Goal: Information Seeking & Learning: Check status

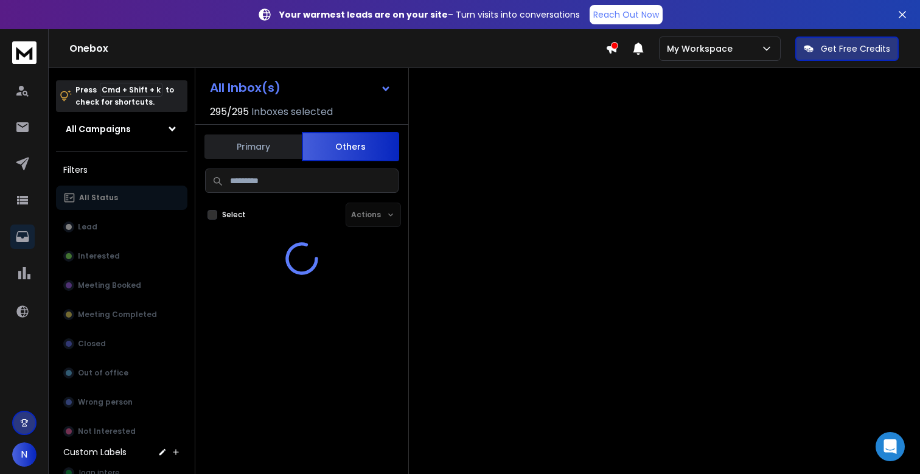
click at [372, 141] on button "Others" at bounding box center [350, 146] width 97 height 29
click at [267, 149] on button "Primary" at bounding box center [252, 146] width 97 height 27
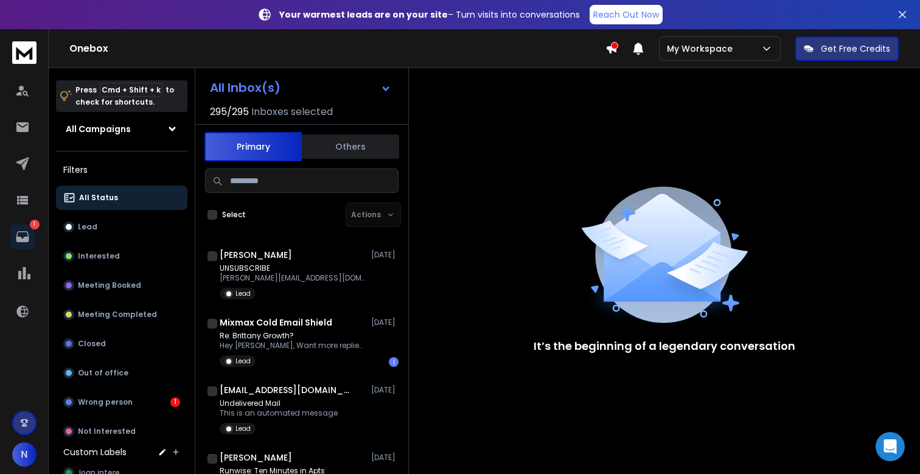
drag, startPoint x: 267, startPoint y: 149, endPoint x: 259, endPoint y: 162, distance: 15.6
click at [262, 152] on button "Primary" at bounding box center [252, 146] width 97 height 29
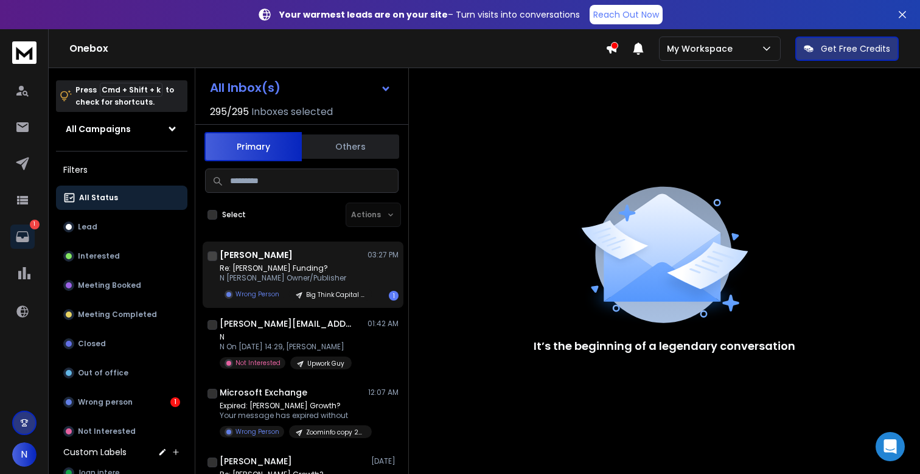
click at [357, 285] on div "Re: [PERSON_NAME] Funding? N [PERSON_NAME] Owner/Publisher Wrong Person Big Thi…" at bounding box center [296, 282] width 152 height 37
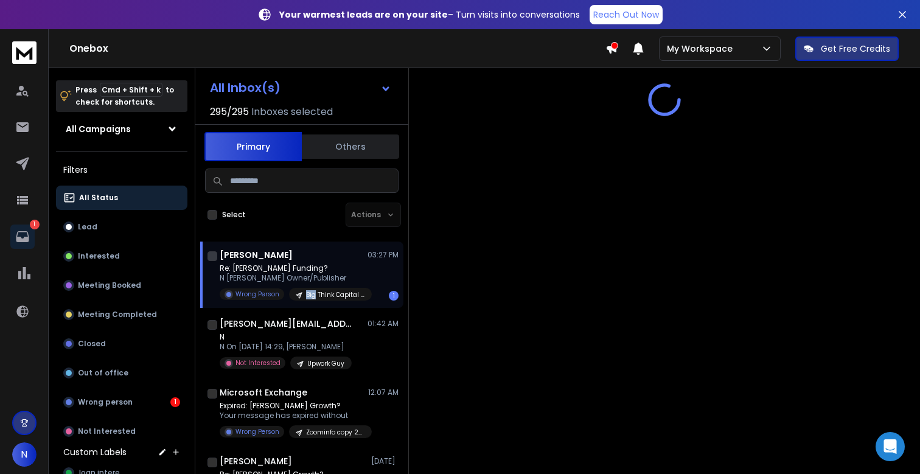
click at [357, 285] on div "Re: [PERSON_NAME] Funding? N [PERSON_NAME] Owner/Publisher Wrong Person Big Thi…" at bounding box center [296, 282] width 152 height 37
click at [344, 135] on button "Others" at bounding box center [350, 146] width 97 height 27
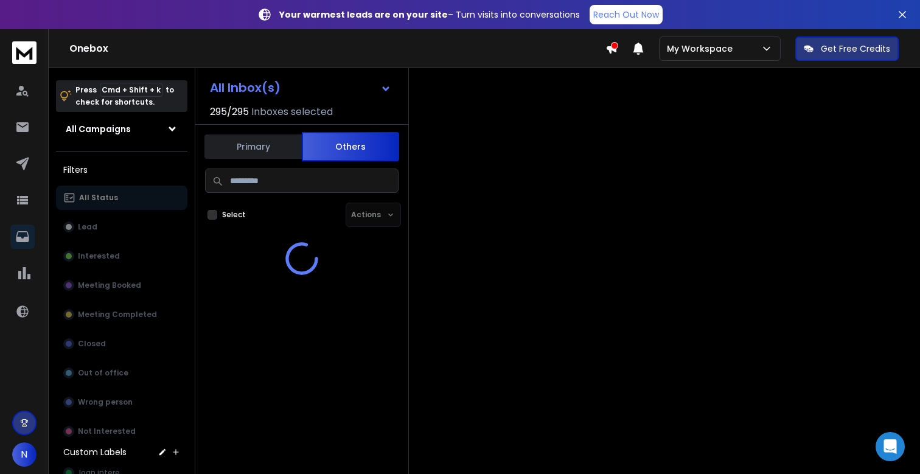
click at [344, 142] on button "Others" at bounding box center [350, 146] width 97 height 29
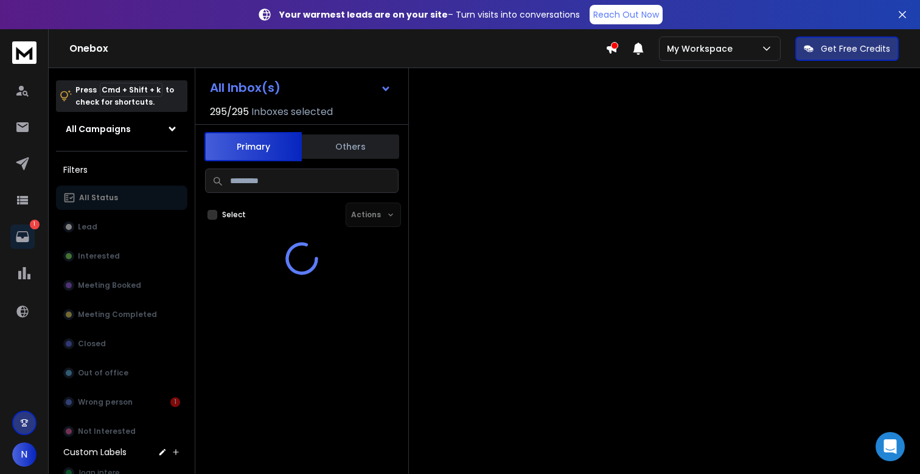
click at [240, 139] on button "Primary" at bounding box center [252, 146] width 97 height 29
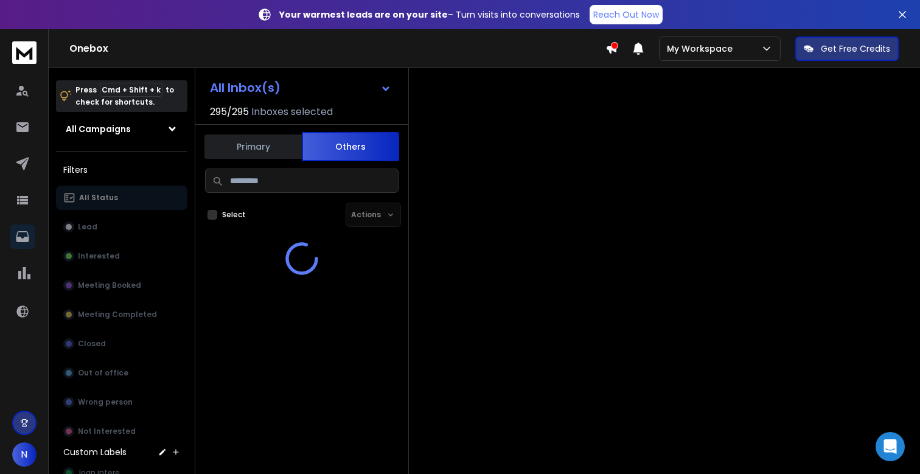
click at [344, 141] on button "Others" at bounding box center [350, 146] width 97 height 29
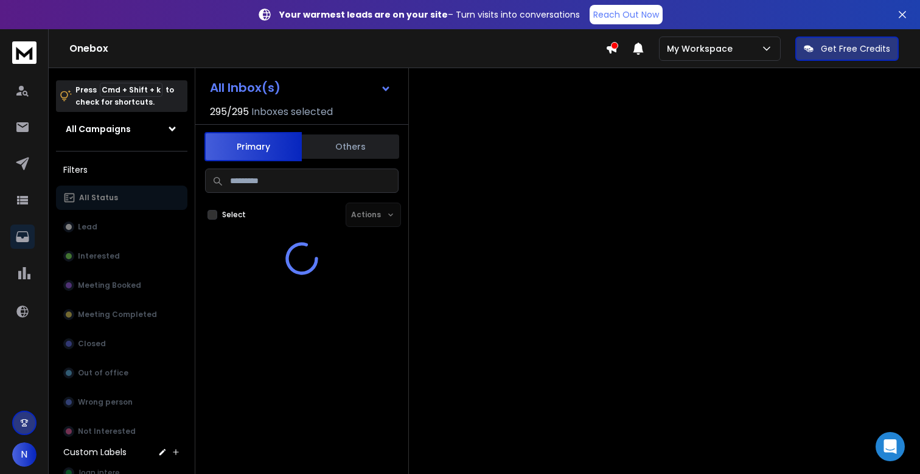
click at [254, 150] on button "Primary" at bounding box center [252, 146] width 97 height 29
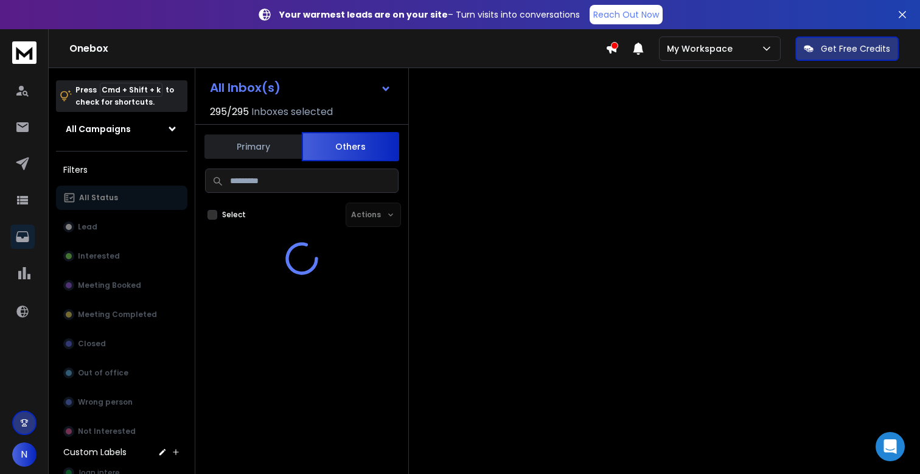
click at [334, 136] on button "Others" at bounding box center [350, 146] width 97 height 29
click at [334, 147] on button "Others" at bounding box center [350, 146] width 97 height 29
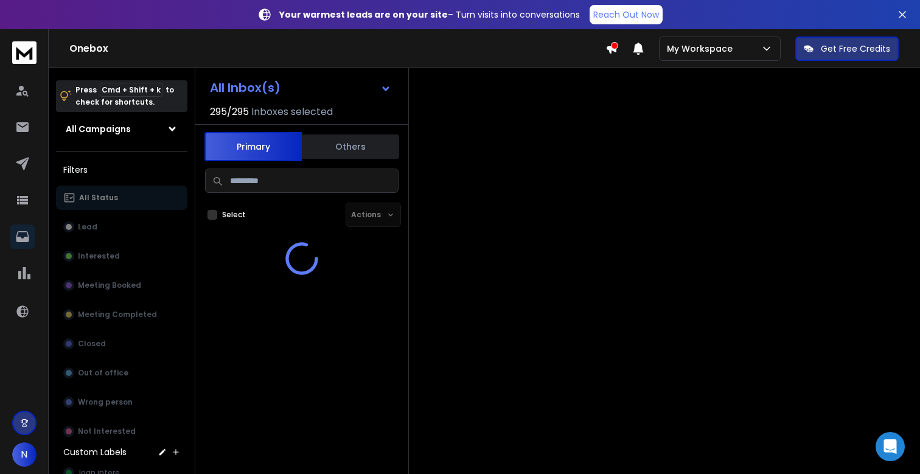
click at [250, 146] on button "Primary" at bounding box center [252, 146] width 97 height 29
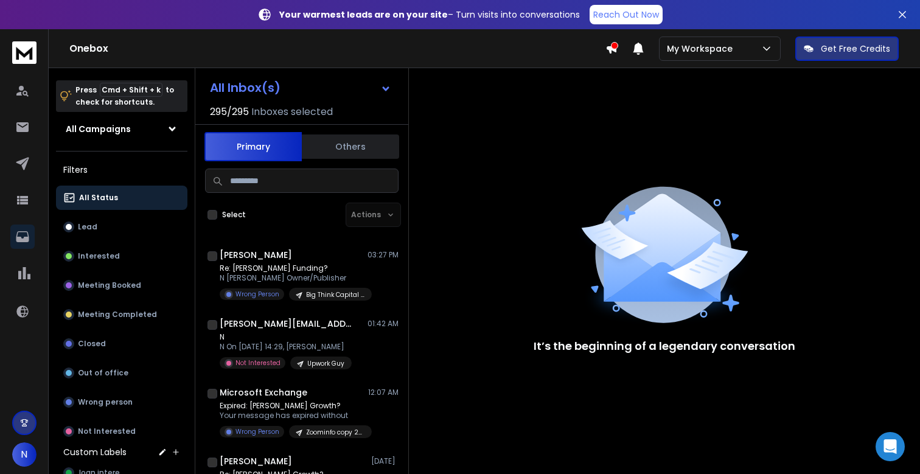
click at [335, 152] on button "Others" at bounding box center [350, 146] width 97 height 27
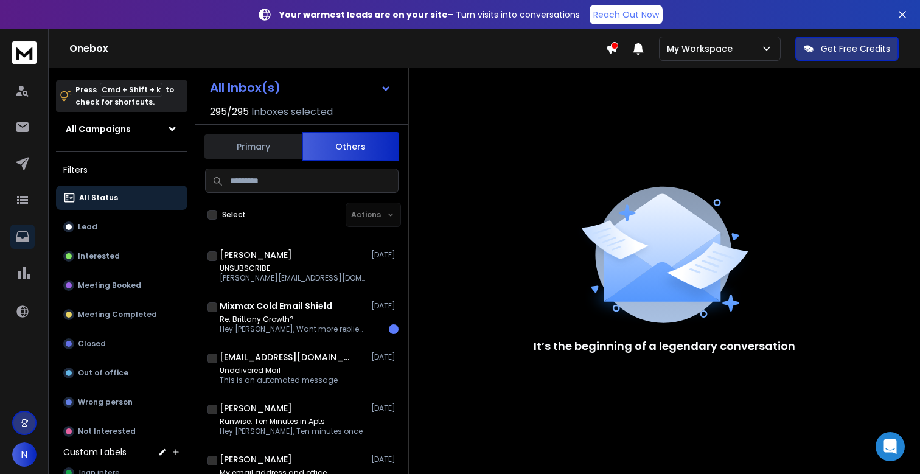
click at [266, 148] on button "Primary" at bounding box center [252, 146] width 97 height 27
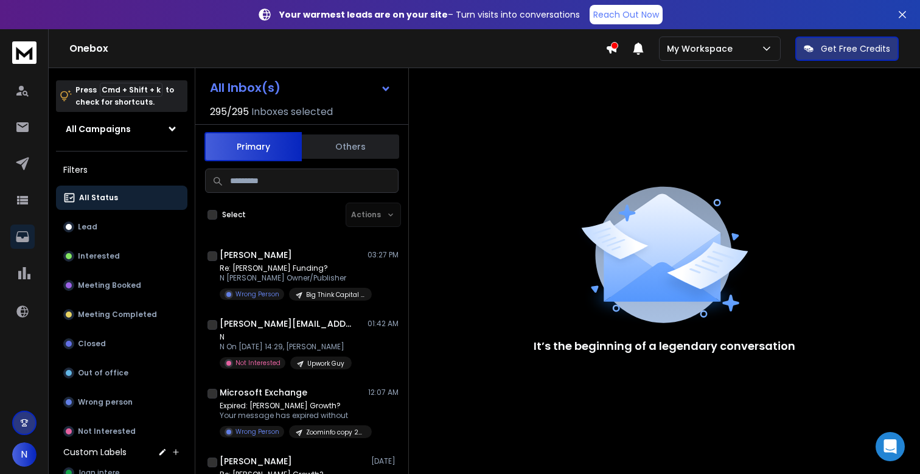
click at [352, 144] on button "Others" at bounding box center [350, 146] width 97 height 27
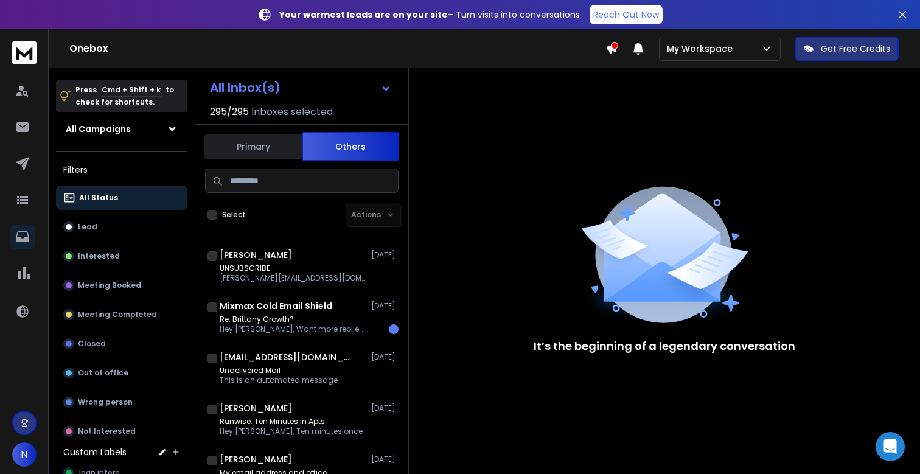
click at [281, 144] on button "Primary" at bounding box center [252, 146] width 97 height 27
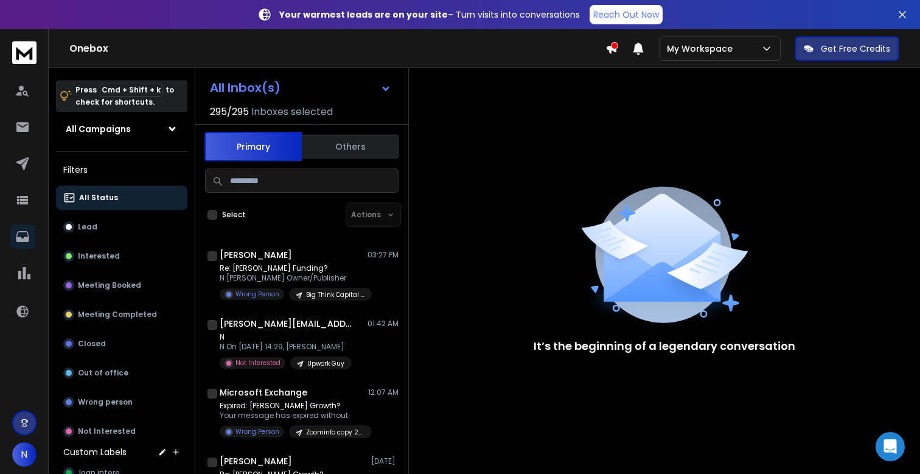
click at [368, 160] on div "Primary Others Select Actions [PERSON_NAME] 03:27 PM Re: [PERSON_NAME]? N [PERS…" at bounding box center [301, 361] width 213 height 455
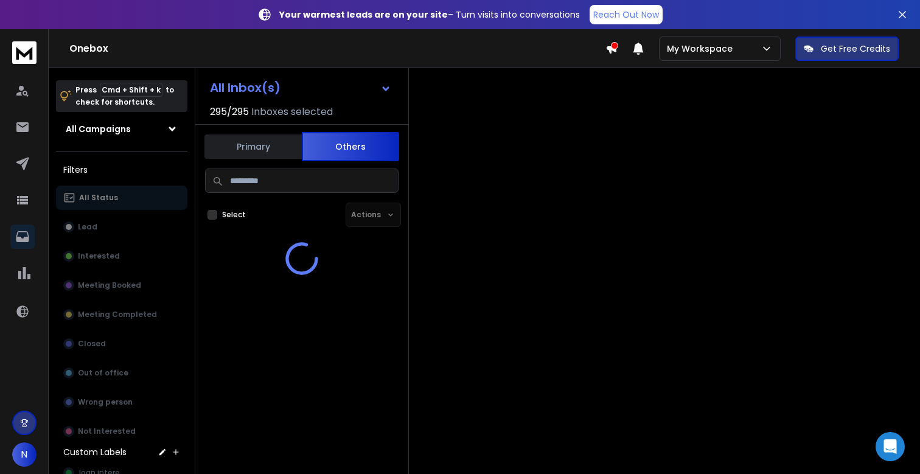
click at [368, 156] on button "Others" at bounding box center [350, 146] width 97 height 29
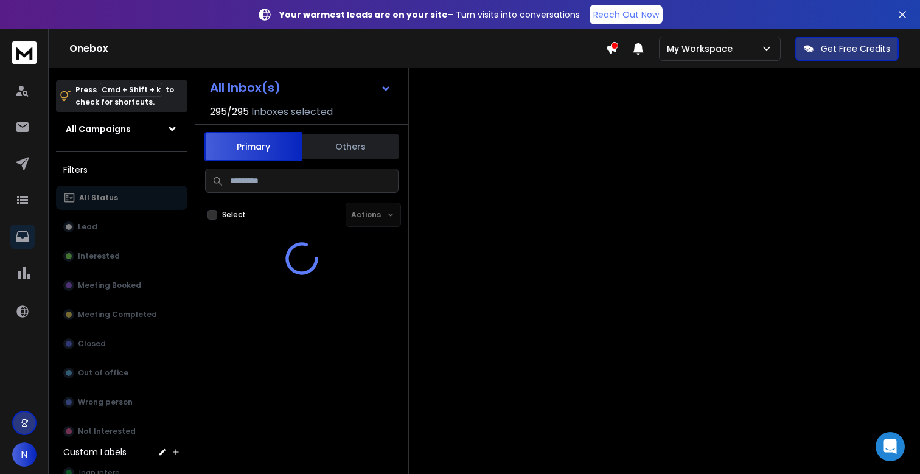
click at [269, 148] on button "Primary" at bounding box center [252, 146] width 97 height 29
